Goal: Find specific page/section: Find specific page/section

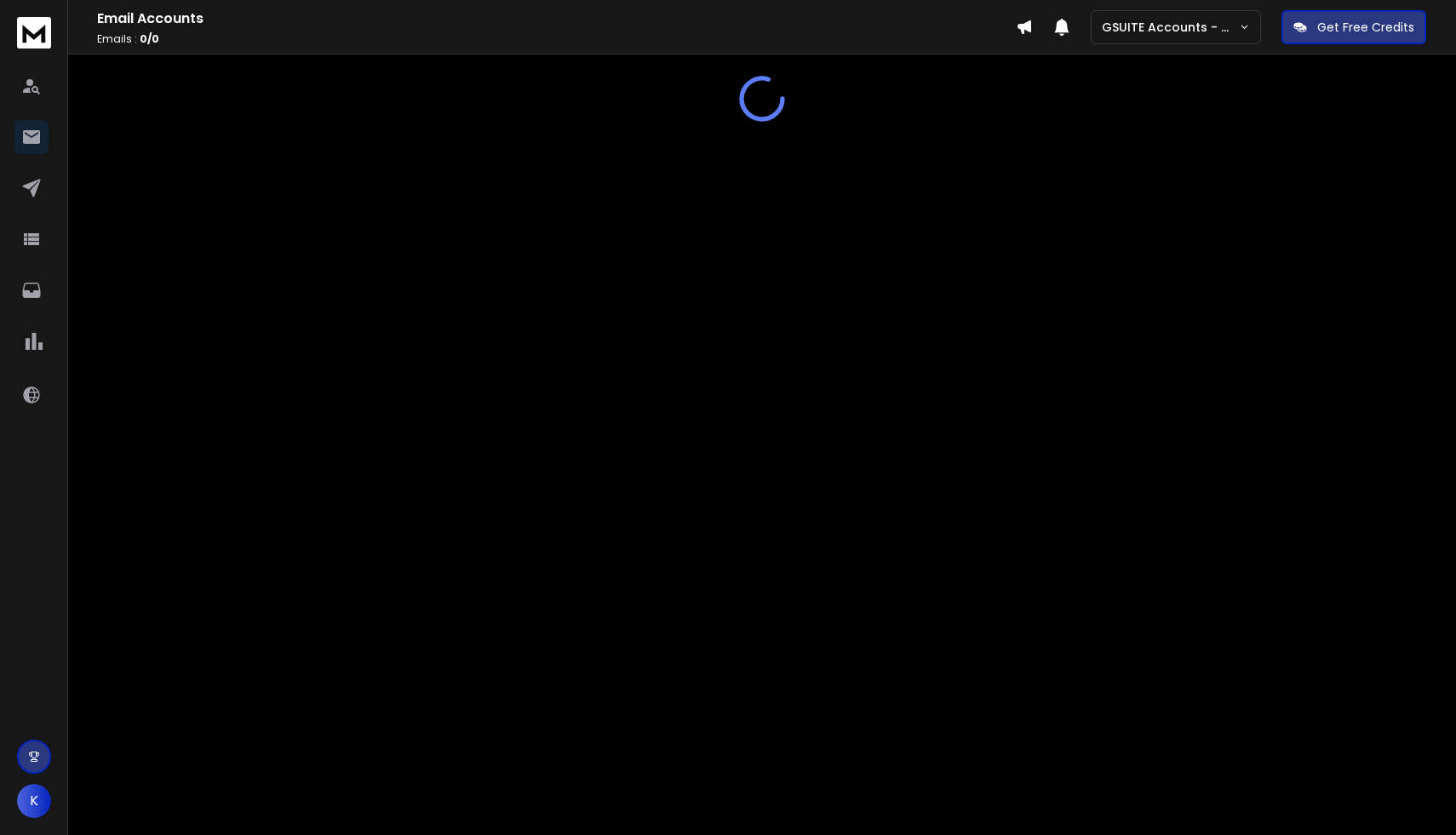
click at [711, 408] on div "Get only verified leads with our AI-powered Lead Finder, starting at $22/mo Try…" at bounding box center [728, 418] width 1456 height 835
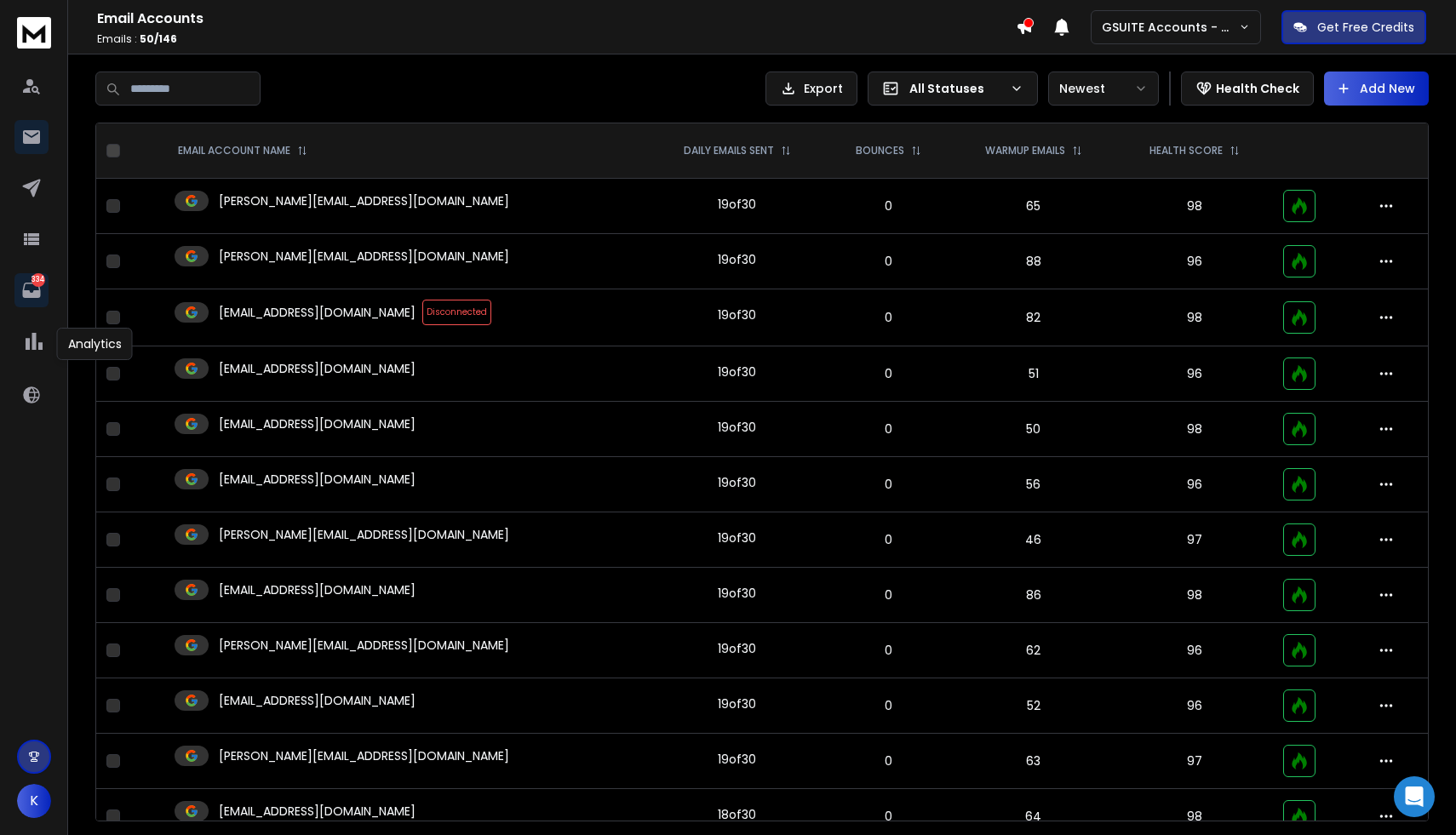
click at [38, 296] on icon at bounding box center [31, 290] width 18 height 15
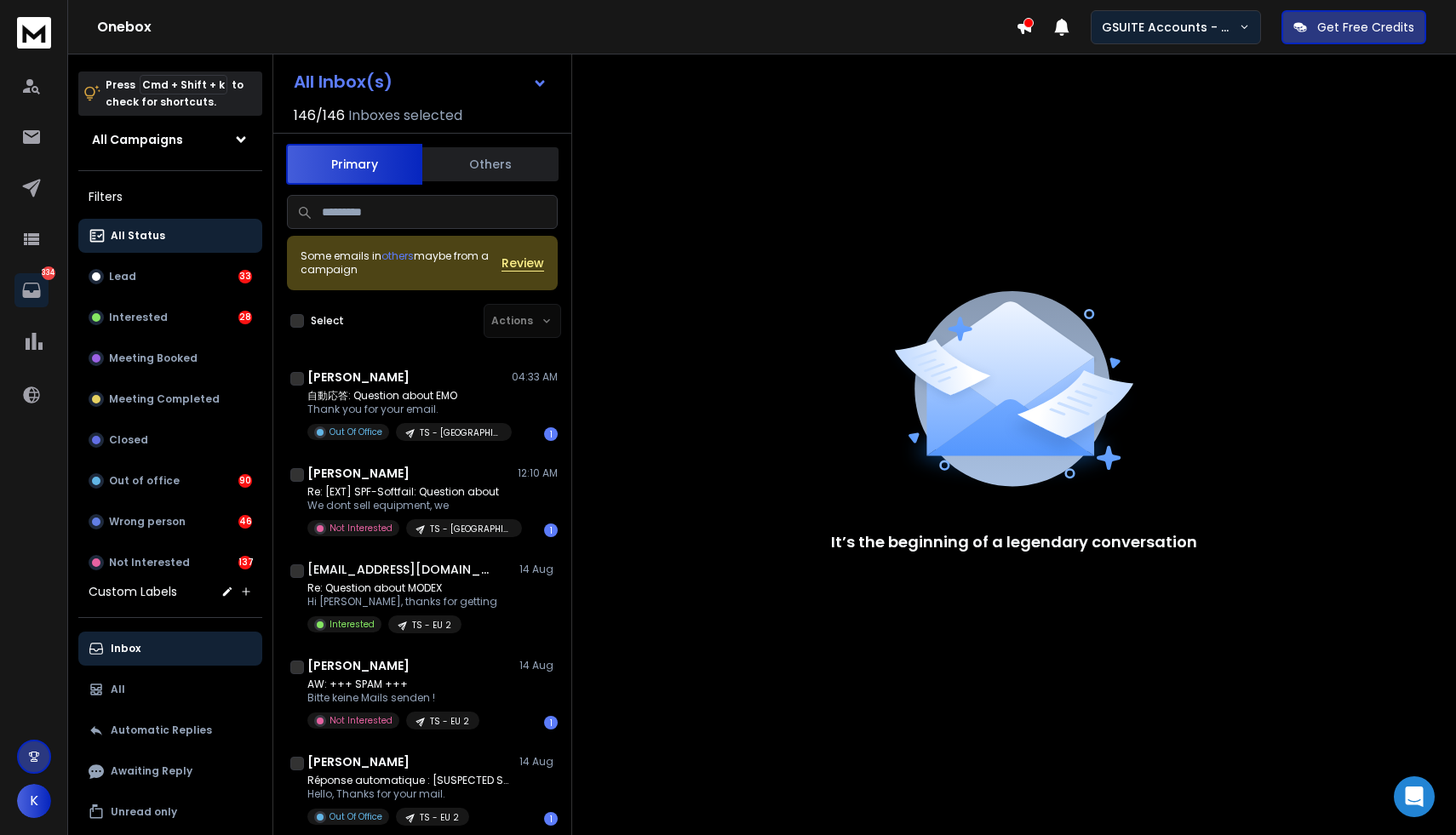
click at [1205, 26] on p "GSUITE Accounts - YC outreach" at bounding box center [1170, 27] width 137 height 17
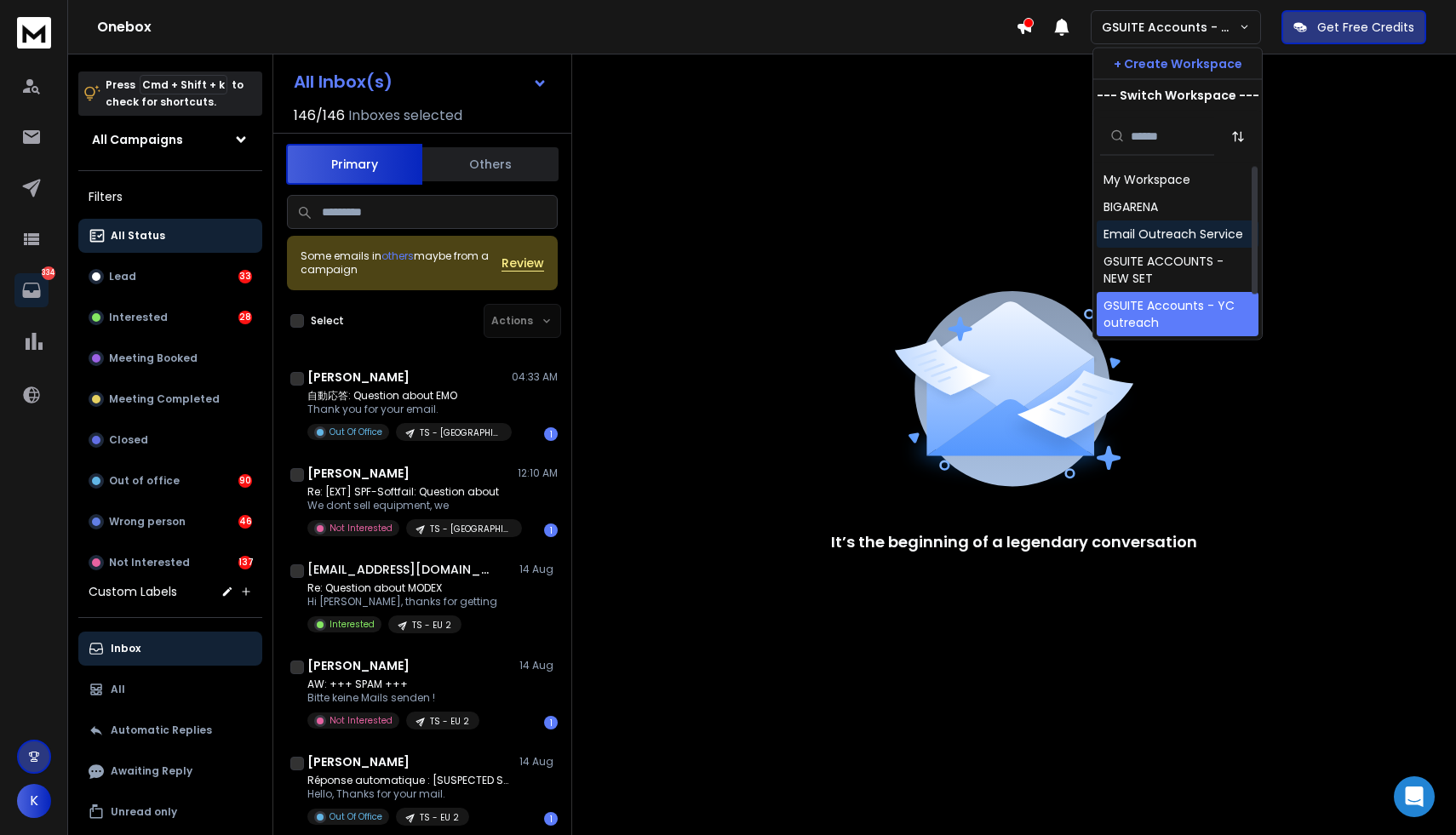
click at [1134, 230] on div "Email Outreach Service" at bounding box center [1173, 233] width 139 height 17
